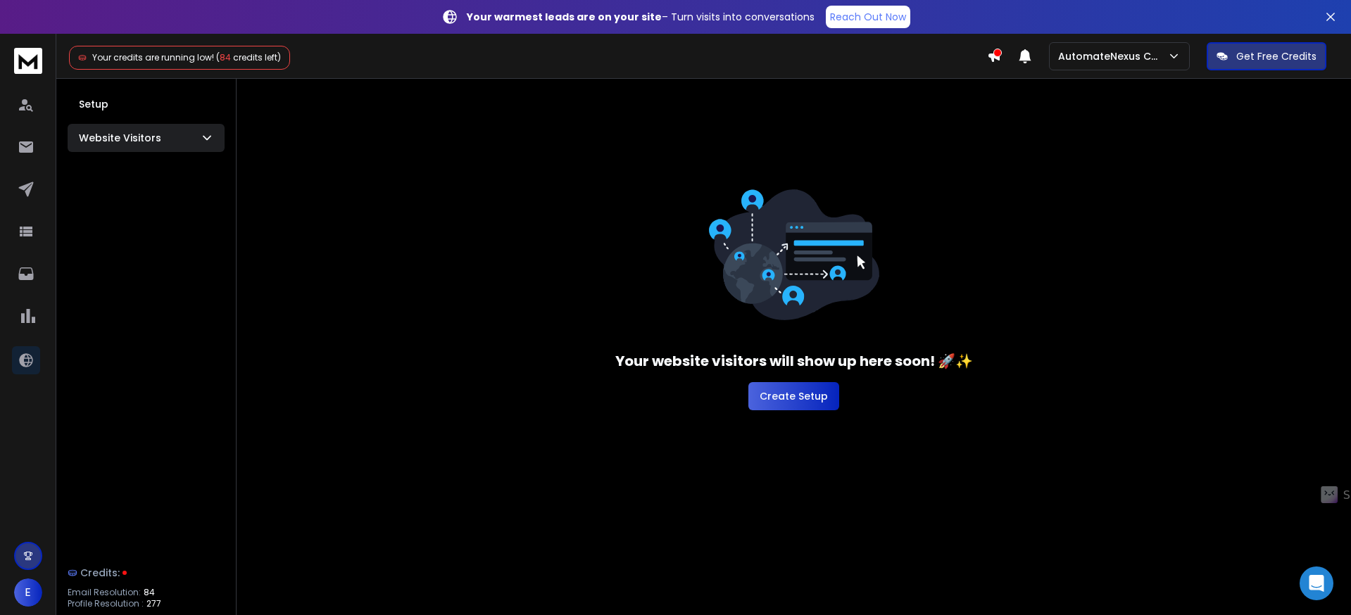
click at [146, 150] on button "Website Visitors" at bounding box center [146, 138] width 157 height 28
click at [143, 145] on button "Website Visitors" at bounding box center [146, 138] width 157 height 28
click at [157, 139] on button "Website Visitors" at bounding box center [146, 138] width 157 height 28
click at [129, 106] on button "Setup" at bounding box center [146, 104] width 157 height 28
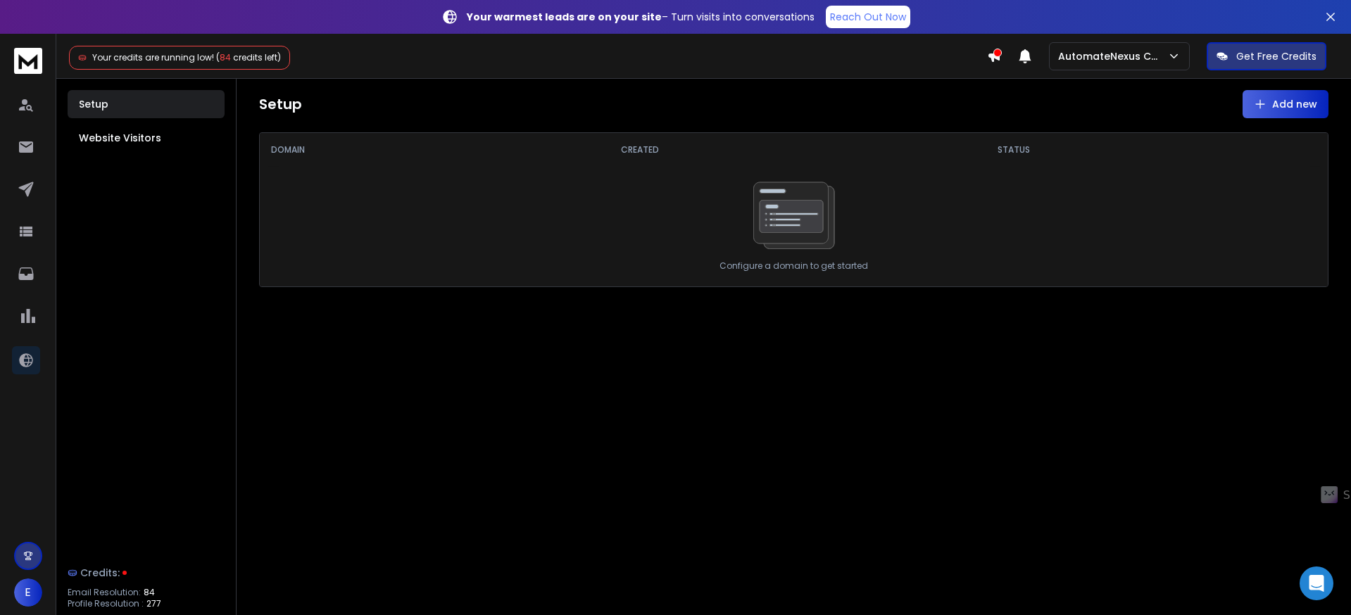
click at [1298, 110] on button "Add new" at bounding box center [1286, 104] width 86 height 28
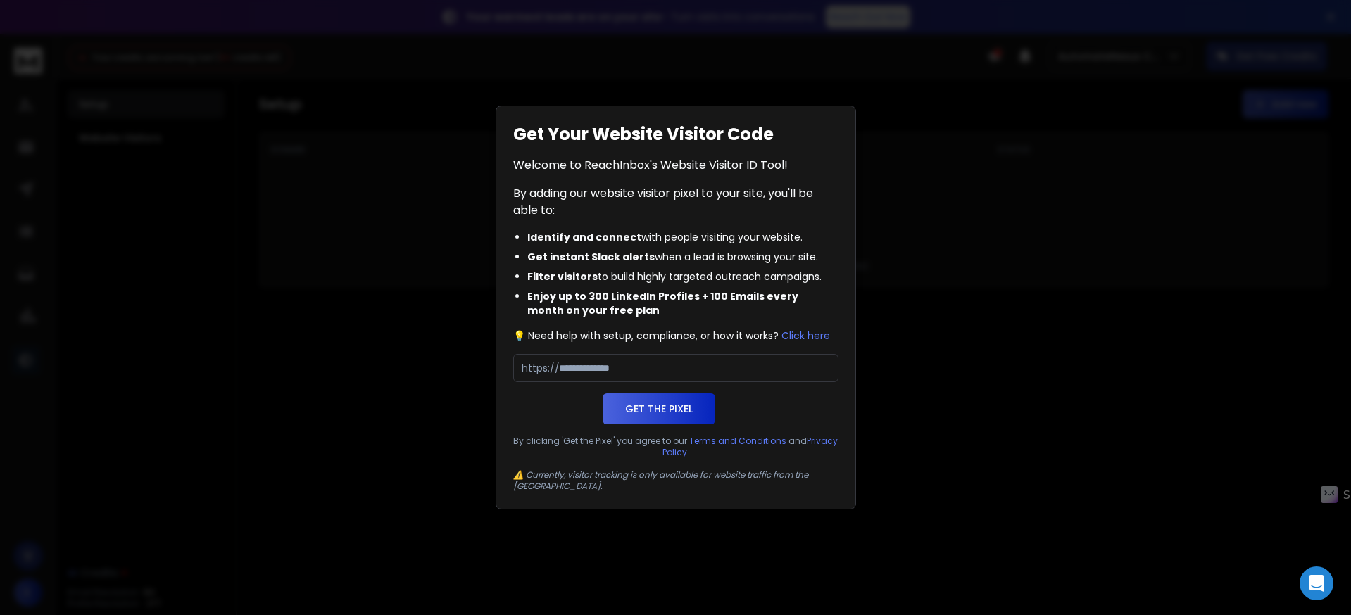
click at [709, 375] on input "text" at bounding box center [675, 368] width 325 height 28
type input "**********"
click at [700, 413] on button "Get the Pixel" at bounding box center [659, 409] width 113 height 31
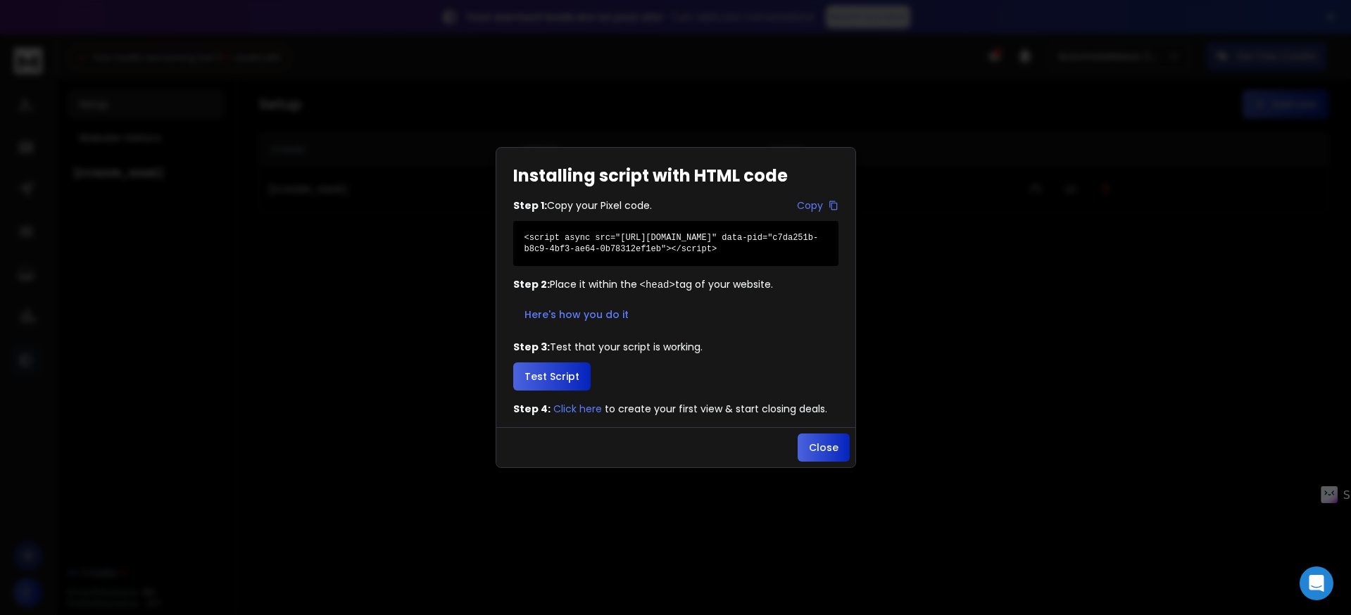
click at [829, 201] on icon at bounding box center [834, 206] width 10 height 10
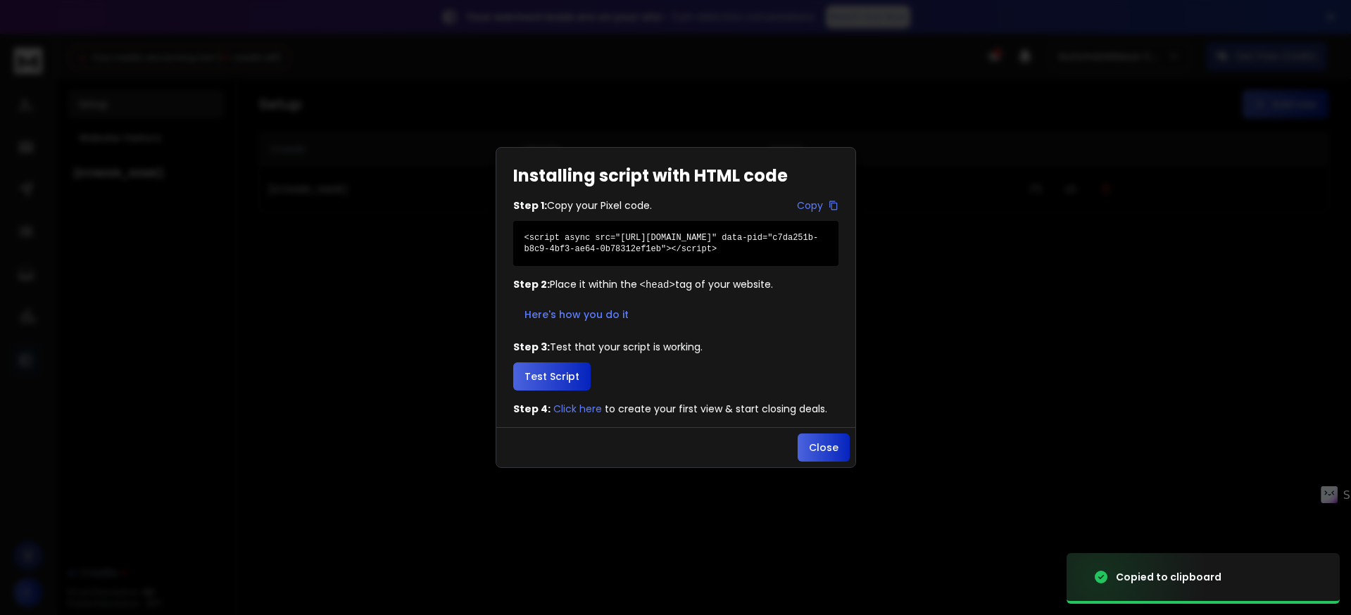
click at [808, 176] on div "Installing script with HTML code Step 1: Copy your Pixel code. Copy <script asy…" at bounding box center [675, 308] width 359 height 320
